Goal: Navigation & Orientation: Find specific page/section

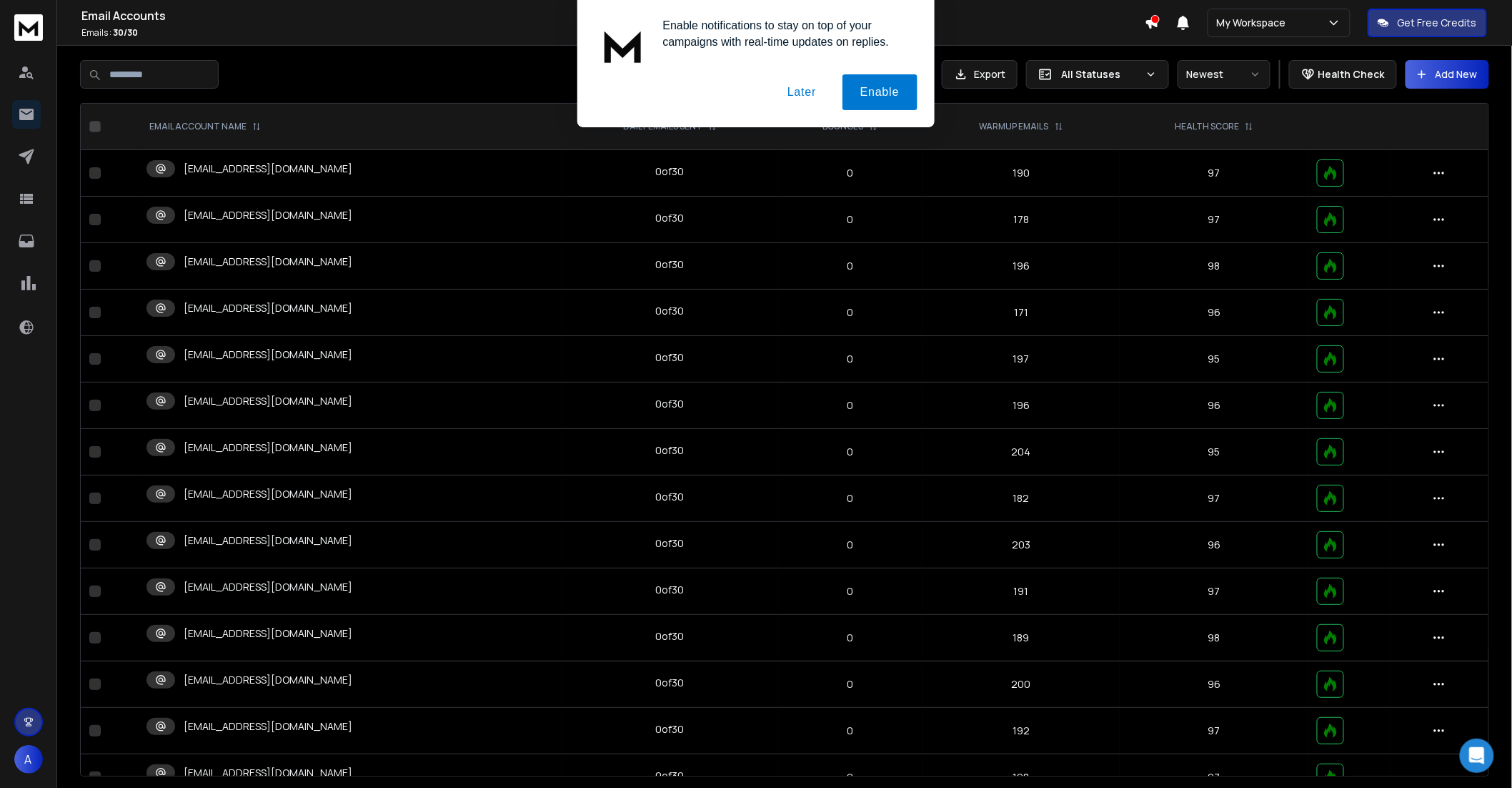
click at [805, 98] on button "Later" at bounding box center [802, 92] width 64 height 36
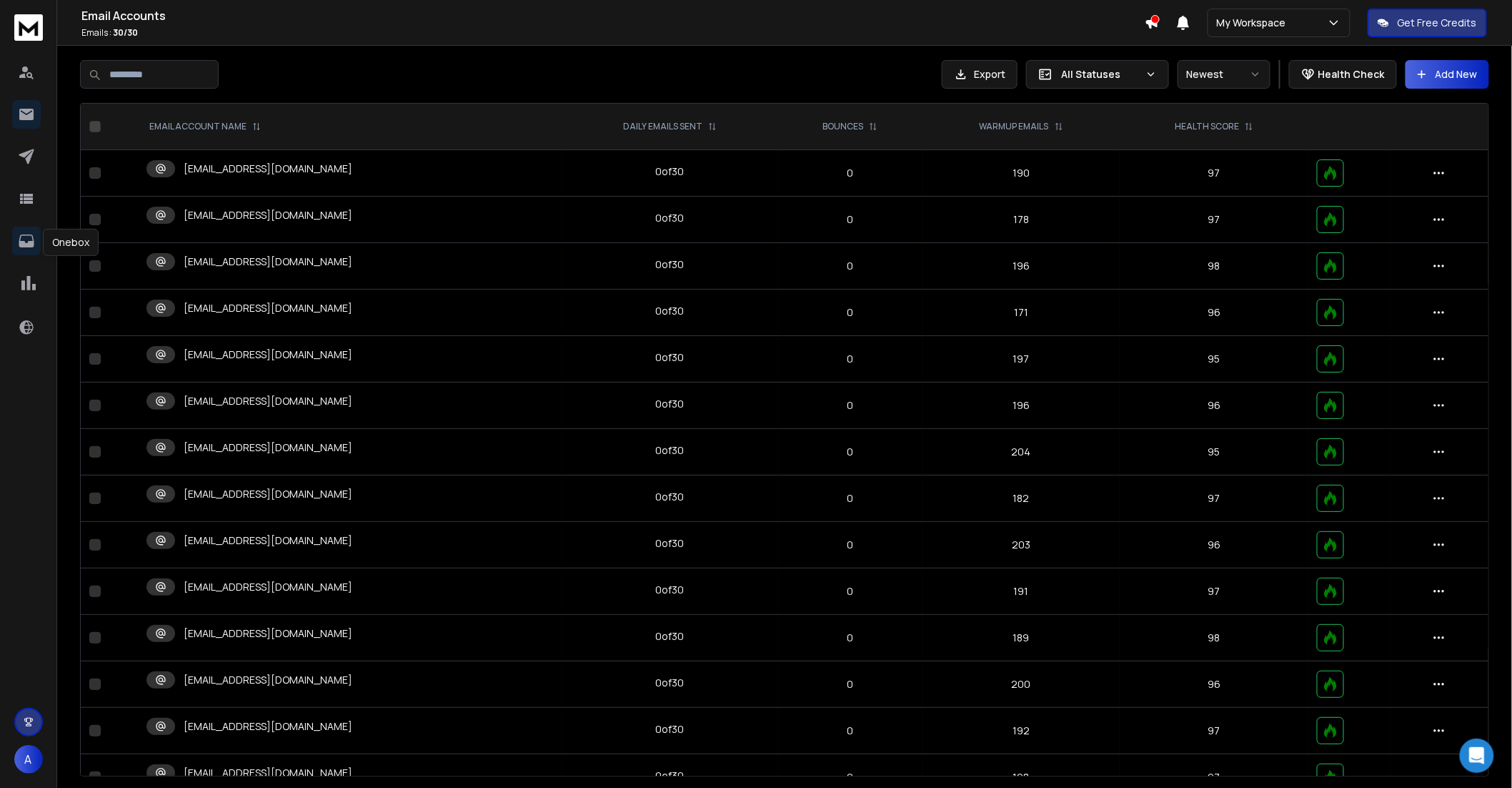
click at [28, 238] on icon at bounding box center [26, 242] width 18 height 18
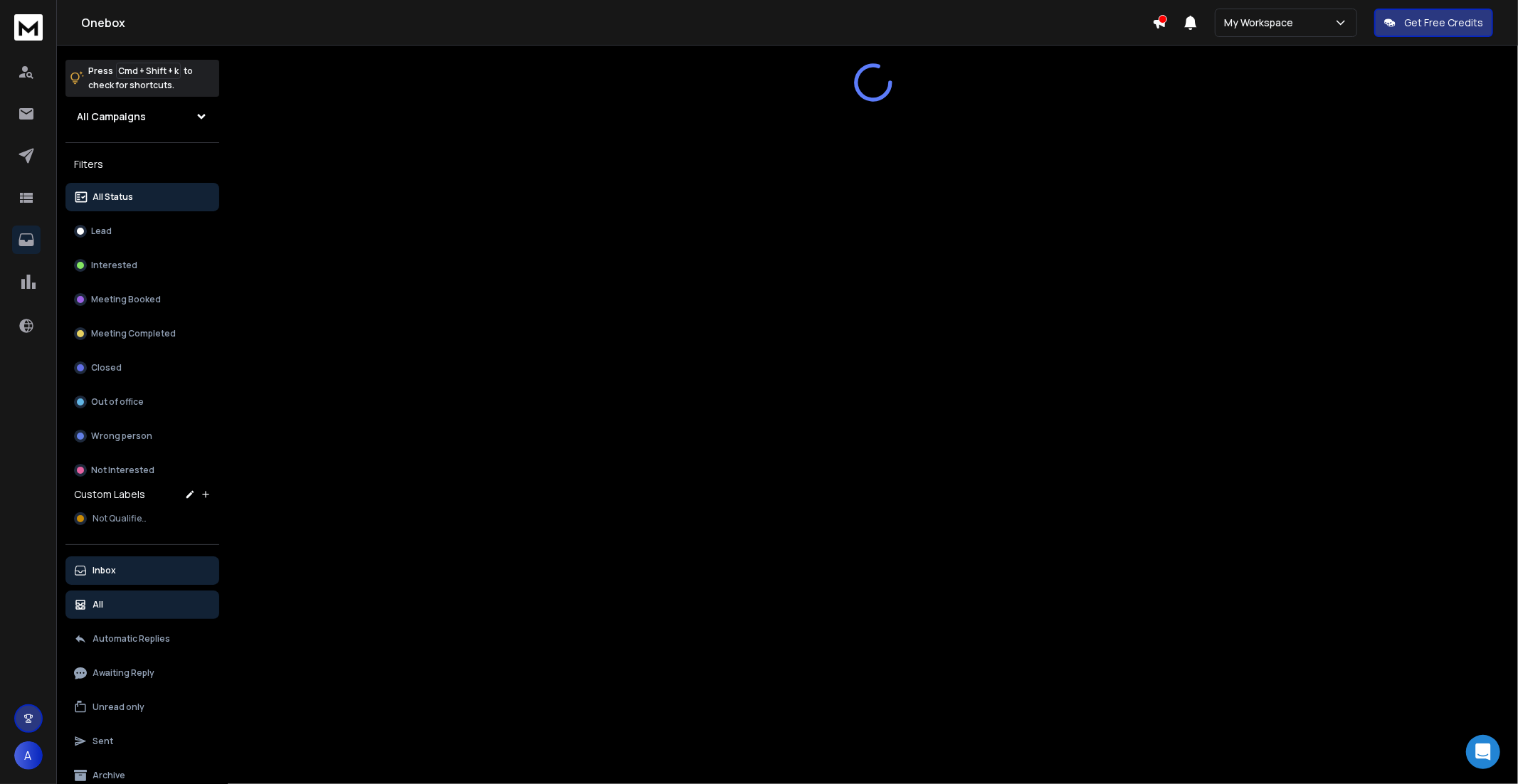
click at [191, 613] on button "All" at bounding box center [142, 604] width 154 height 28
